Goal: Find specific page/section: Find specific page/section

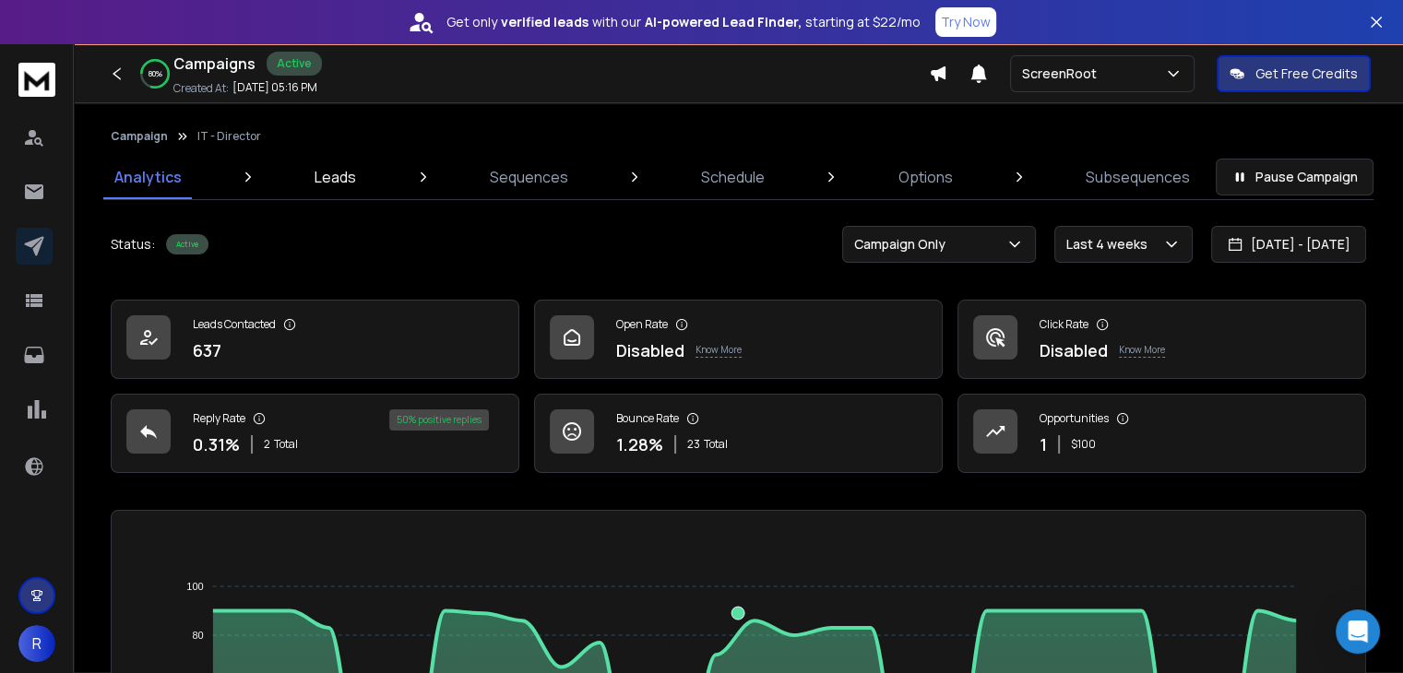
click at [306, 174] on link "Leads" at bounding box center [335, 177] width 64 height 44
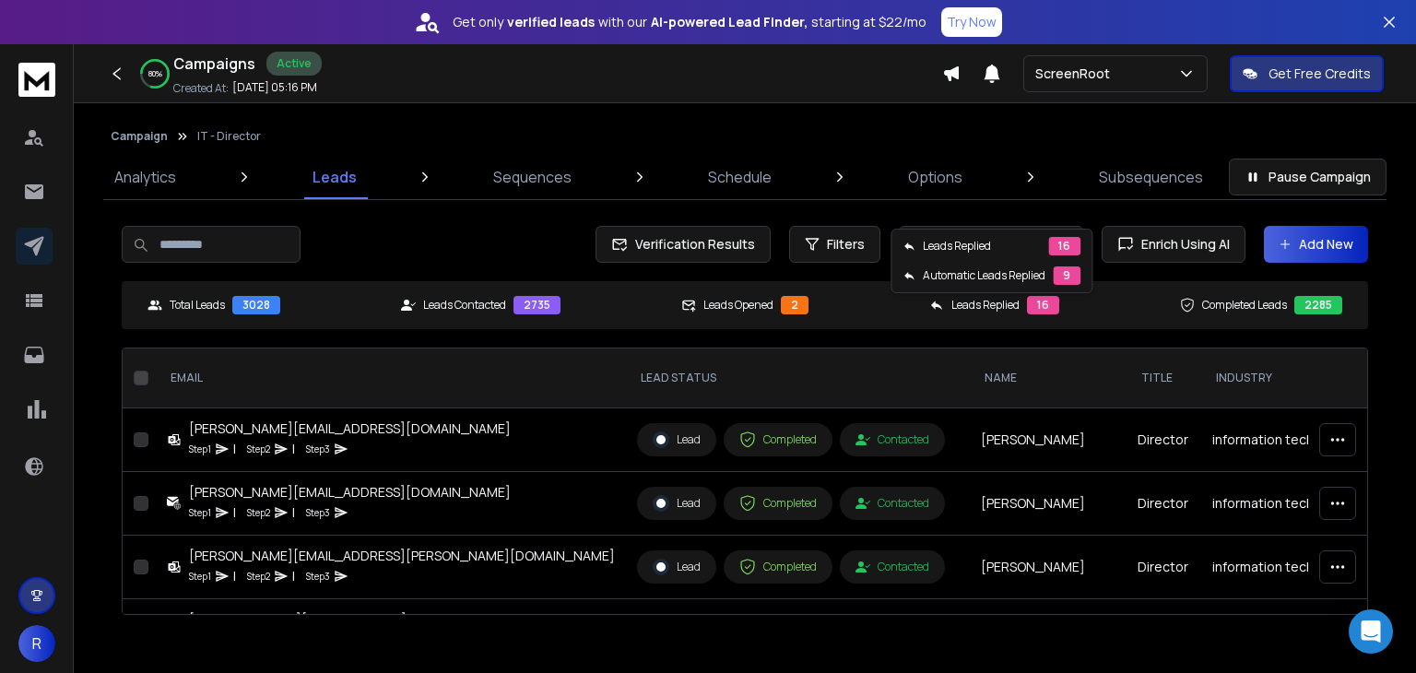
click at [981, 300] on p "Leads Replied" at bounding box center [986, 305] width 68 height 15
click at [992, 308] on p "Leads Replied" at bounding box center [986, 305] width 68 height 15
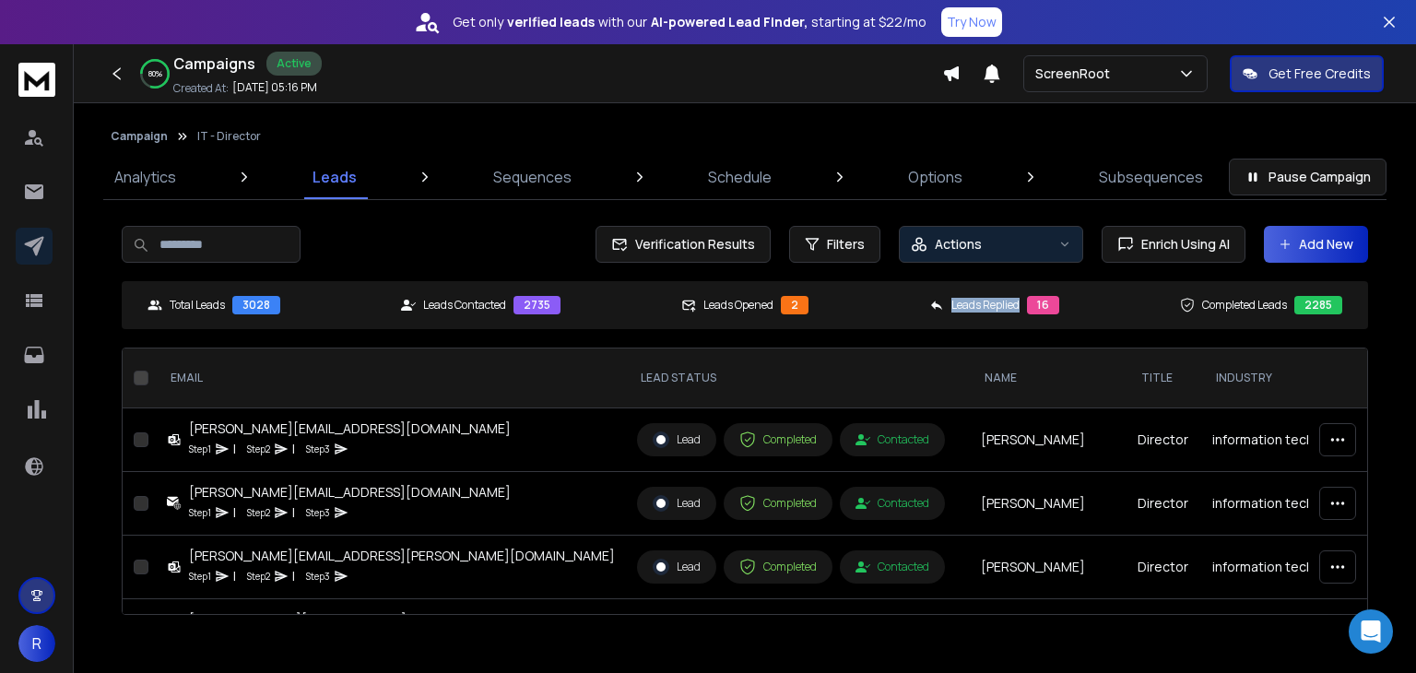
click at [961, 238] on p "Actions" at bounding box center [958, 244] width 47 height 18
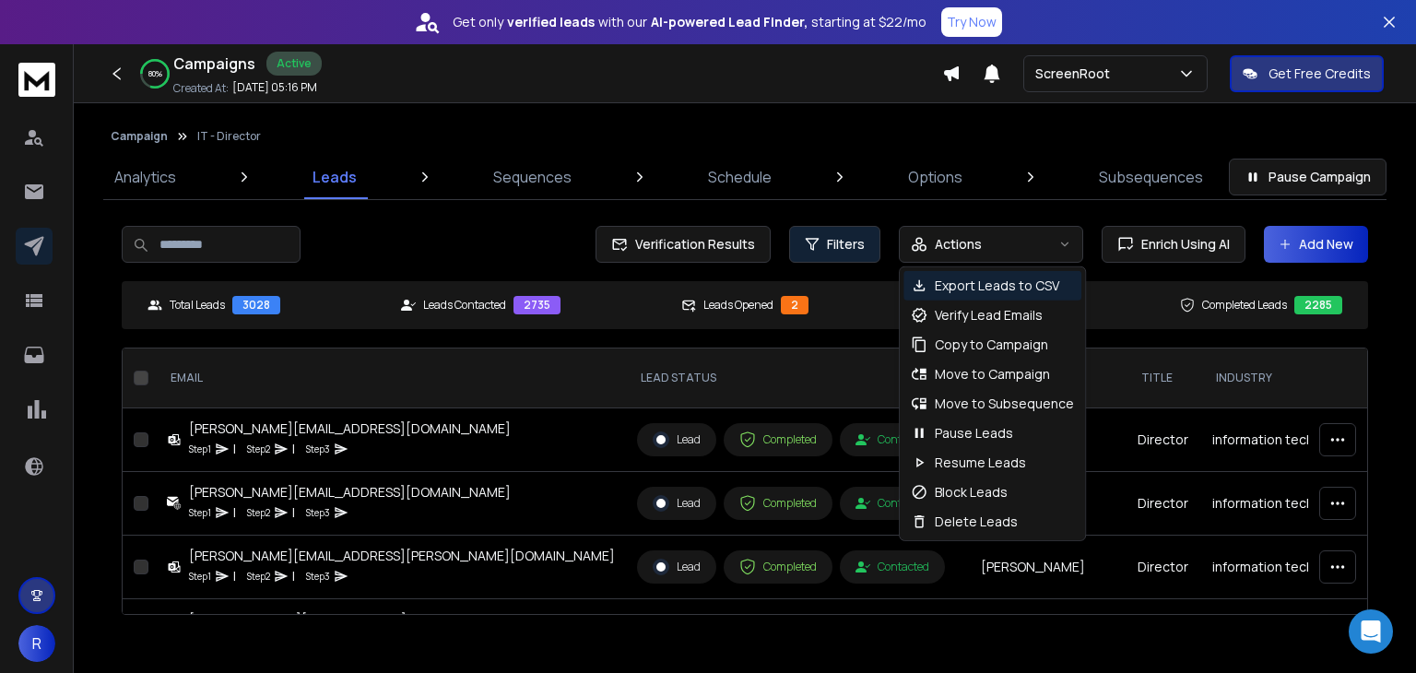
click at [850, 241] on span "Filters" at bounding box center [846, 244] width 38 height 18
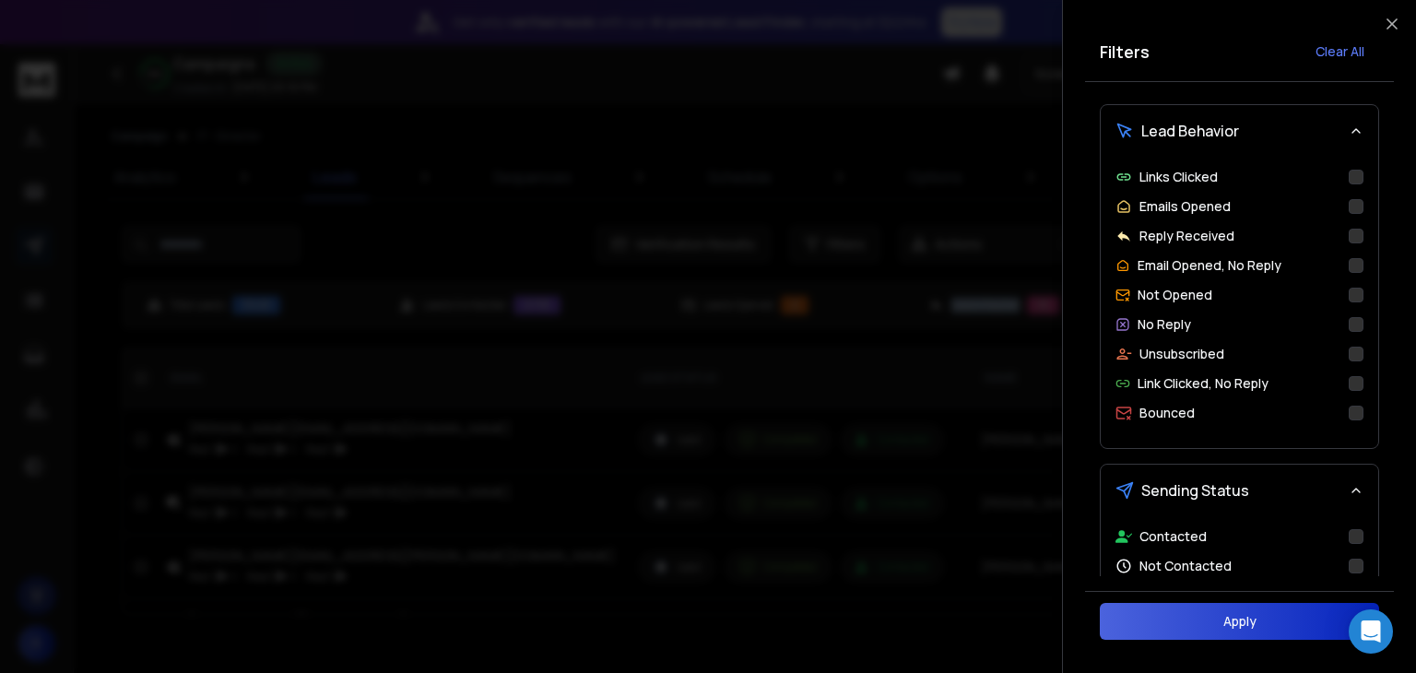
click at [1349, 233] on button "Reply Received" at bounding box center [1356, 236] width 15 height 15
click at [1252, 621] on button "Apply" at bounding box center [1239, 621] width 279 height 37
